Goal: Communication & Community: Answer question/provide support

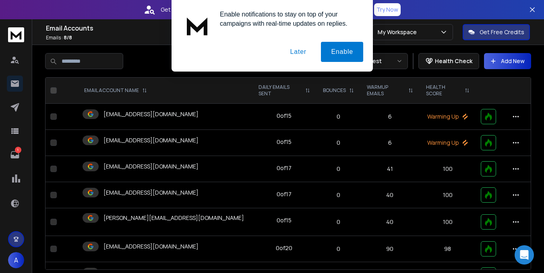
click at [302, 51] on button "Later" at bounding box center [298, 52] width 36 height 20
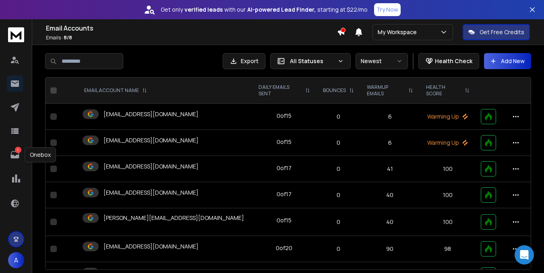
click at [23, 150] on link "1" at bounding box center [15, 155] width 16 height 16
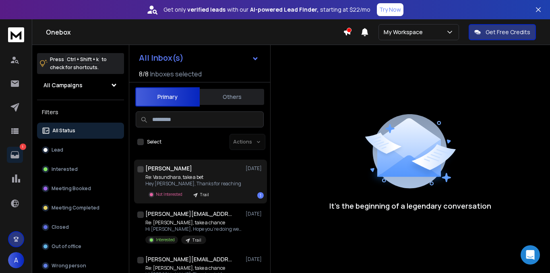
click at [236, 174] on div "Re: Vasundhara, take a bet Hey Aayush, Thanks for reaching Not Interested Trail…" at bounding box center [204, 186] width 118 height 25
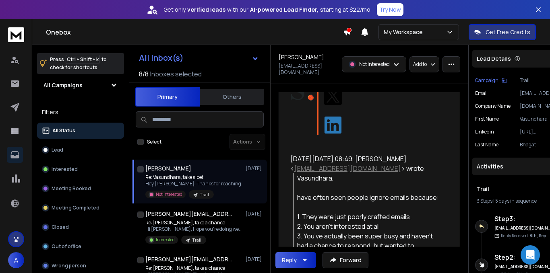
scroll to position [121, 0]
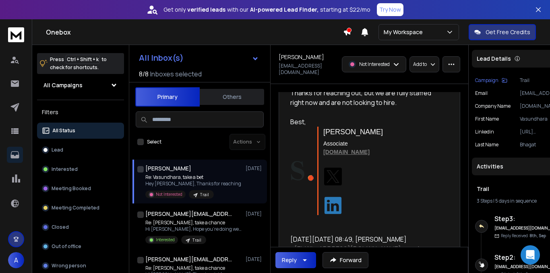
click at [330, 167] on img at bounding box center [332, 176] width 19 height 19
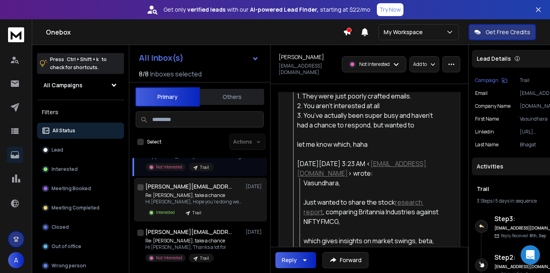
scroll to position [40, 0]
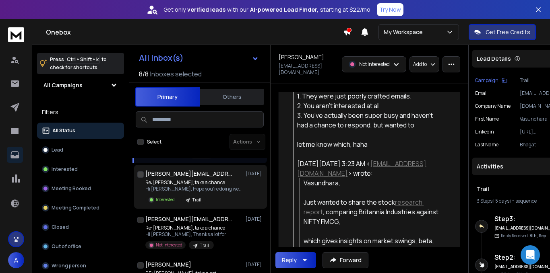
click at [221, 184] on div "Re: Shrey, take a chance Hi Shrey, Hope you’re doing well. Interested Trail" at bounding box center [204, 192] width 118 height 25
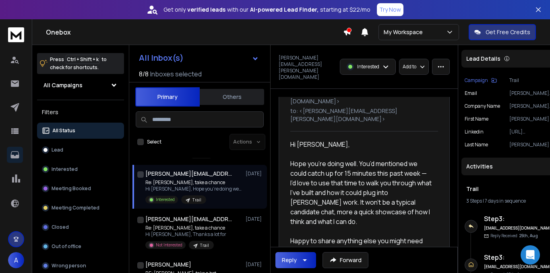
scroll to position [81, 0]
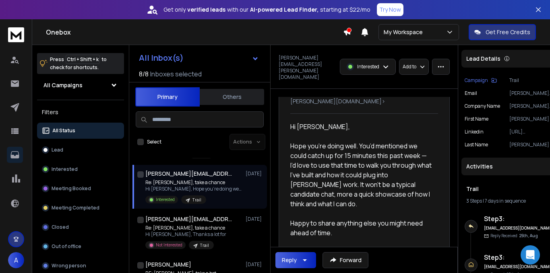
click at [294, 263] on div "Reply" at bounding box center [289, 260] width 15 height 8
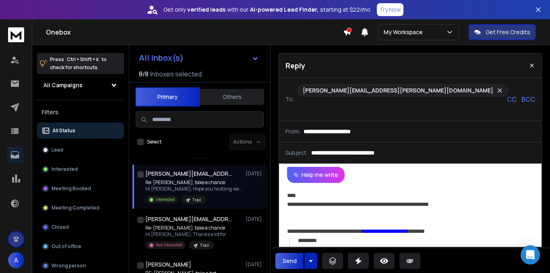
click at [0, 0] on div "* * * * *" at bounding box center [0, 0] width 0 height 0
click at [0, 0] on div "****" at bounding box center [0, 0] width 0 height 0
click at [500, 191] on div "**********" at bounding box center [406, 200] width 238 height 18
click at [0, 0] on div "* * * * * *" at bounding box center [0, 0] width 0 height 0
click at [486, 209] on div at bounding box center [409, 213] width 244 height 9
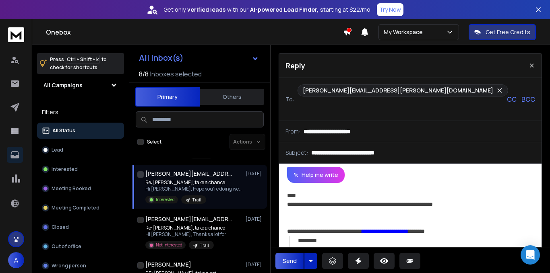
click at [290, 260] on button "Send" at bounding box center [289, 261] width 28 height 16
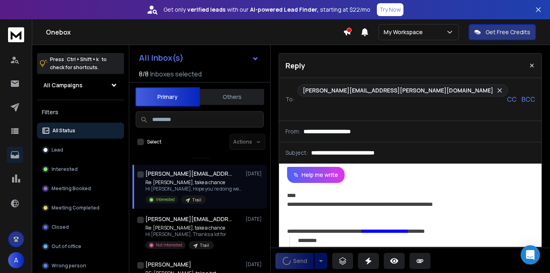
drag, startPoint x: 376, startPoint y: 201, endPoint x: 310, endPoint y: 191, distance: 67.1
click at [310, 191] on div "**********" at bounding box center [406, 200] width 238 height 18
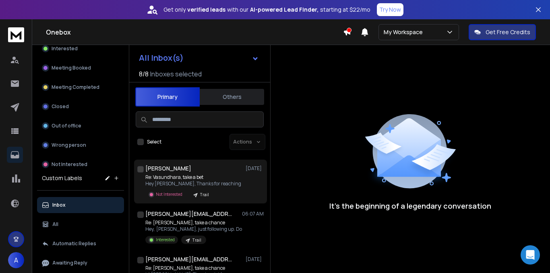
click at [213, 170] on div "Vasundhara Bhagat 08 Sep" at bounding box center [204, 169] width 118 height 8
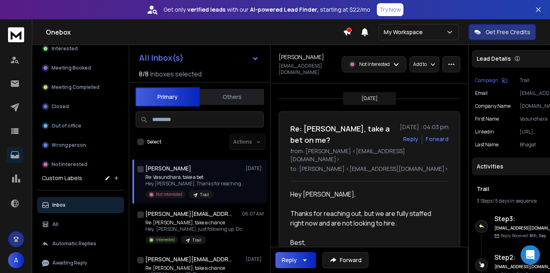
click at [468, 52] on div "Vasundhara Bhagat Vasundhara Bhagat vasundhara@sauce.vc Not Interested Add to N…" at bounding box center [370, 64] width 198 height 39
click at [537, 6] on icon at bounding box center [538, 9] width 7 height 7
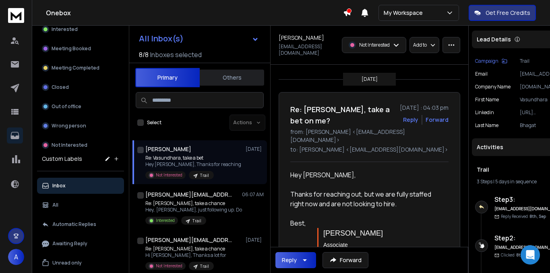
click at [174, 156] on p "Re: Vasundhara, take a bet" at bounding box center [193, 158] width 96 height 6
